Goal: Task Accomplishment & Management: Use online tool/utility

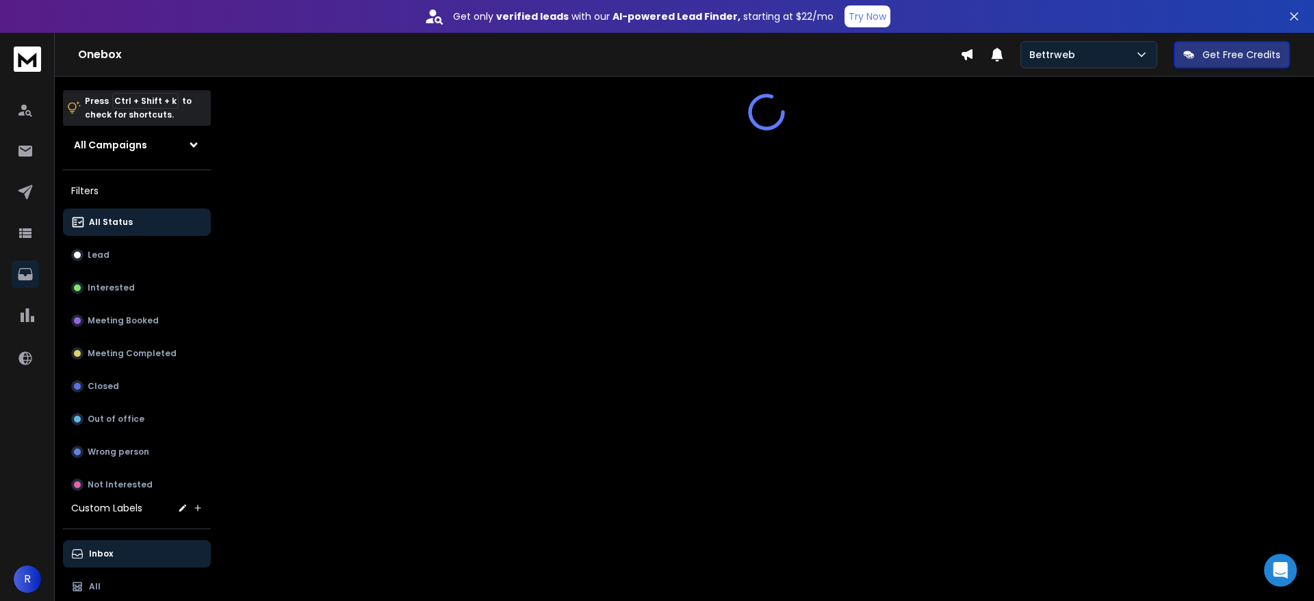
click at [1085, 57] on div "Bettrweb" at bounding box center [1088, 55] width 119 height 14
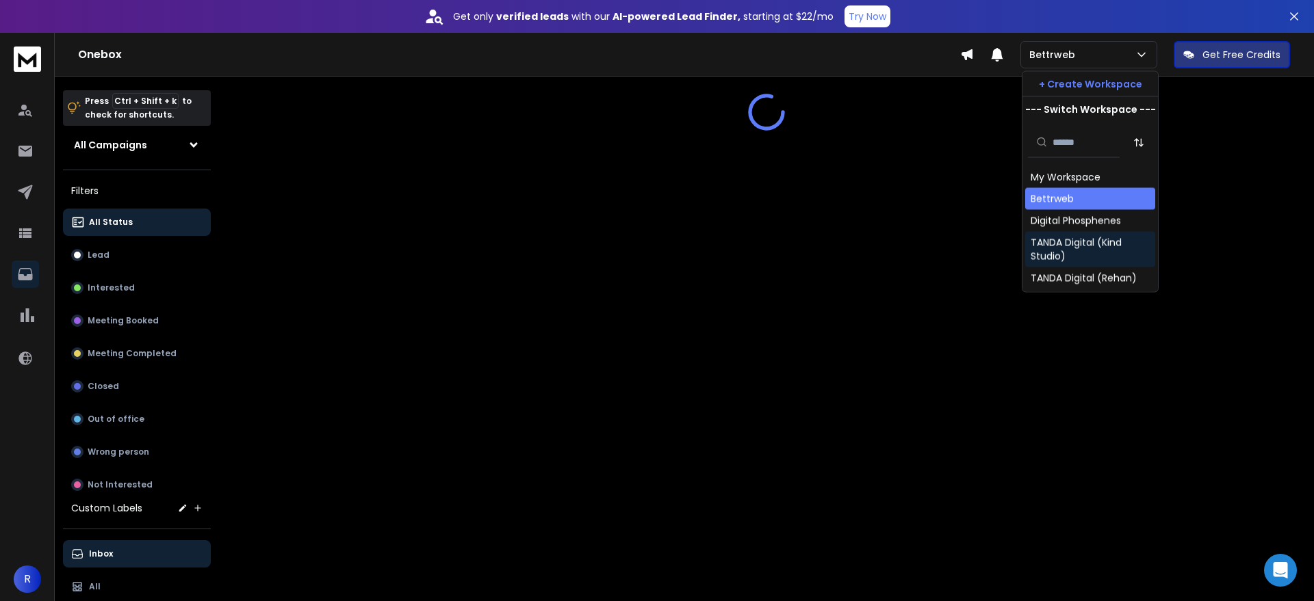
click at [1084, 248] on div "TANDA Digital (Kind Studio)" at bounding box center [1090, 249] width 119 height 27
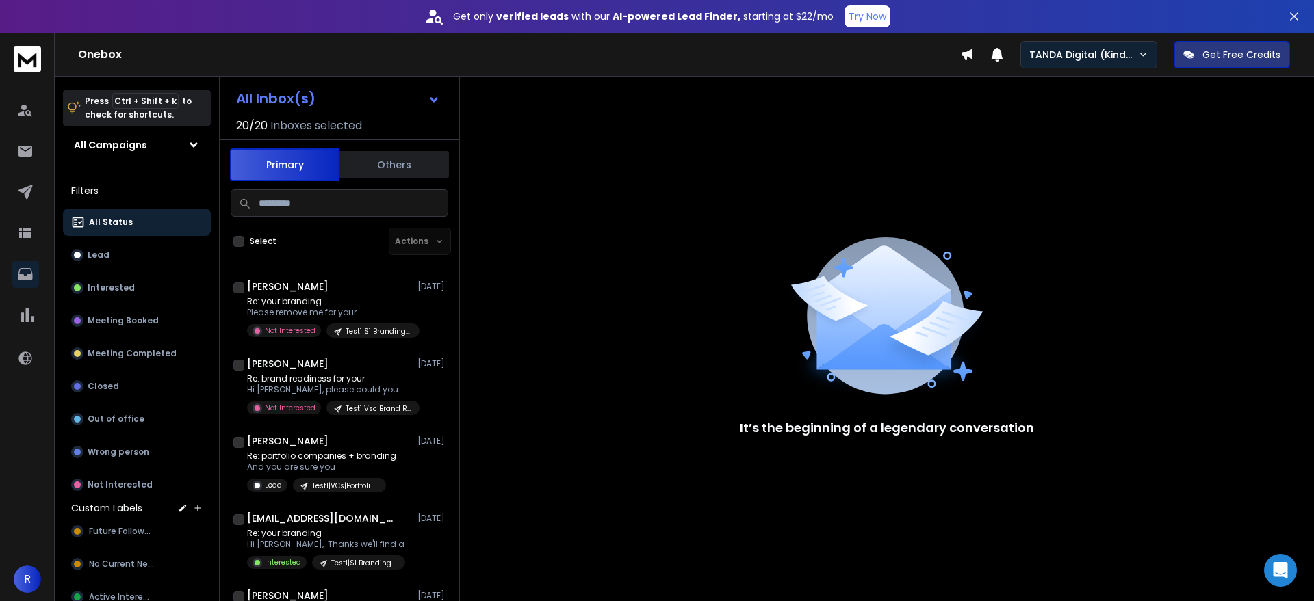
click at [1077, 51] on p "TANDA Digital (Kind Studio)" at bounding box center [1083, 55] width 109 height 14
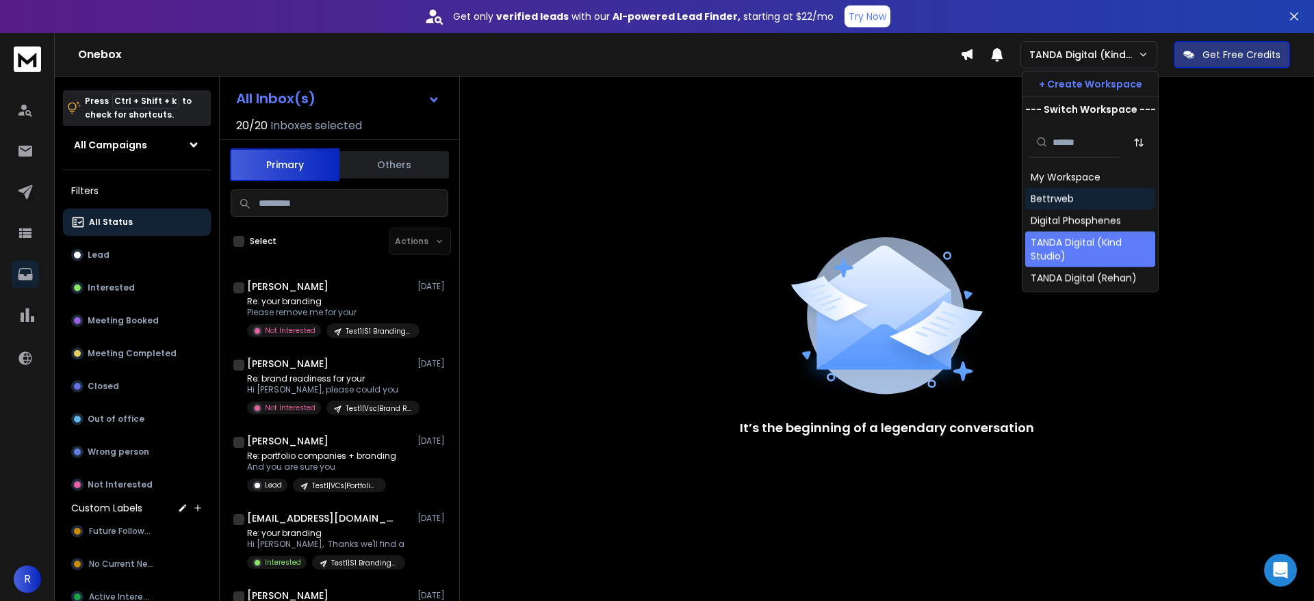
click at [1050, 199] on div "Bettrweb" at bounding box center [1052, 199] width 43 height 14
